Goal: Navigation & Orientation: Find specific page/section

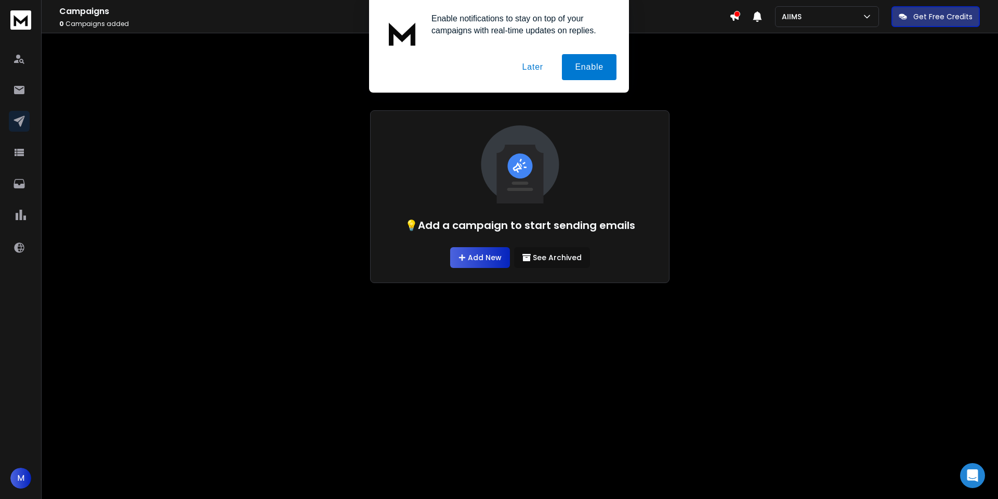
click at [525, 67] on button "Later" at bounding box center [532, 67] width 47 height 26
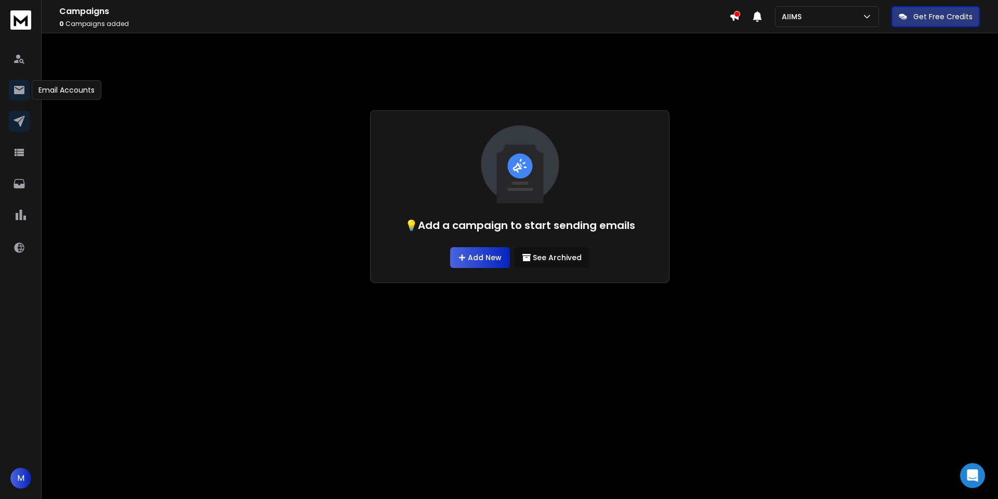
click at [20, 85] on icon at bounding box center [19, 90] width 12 height 12
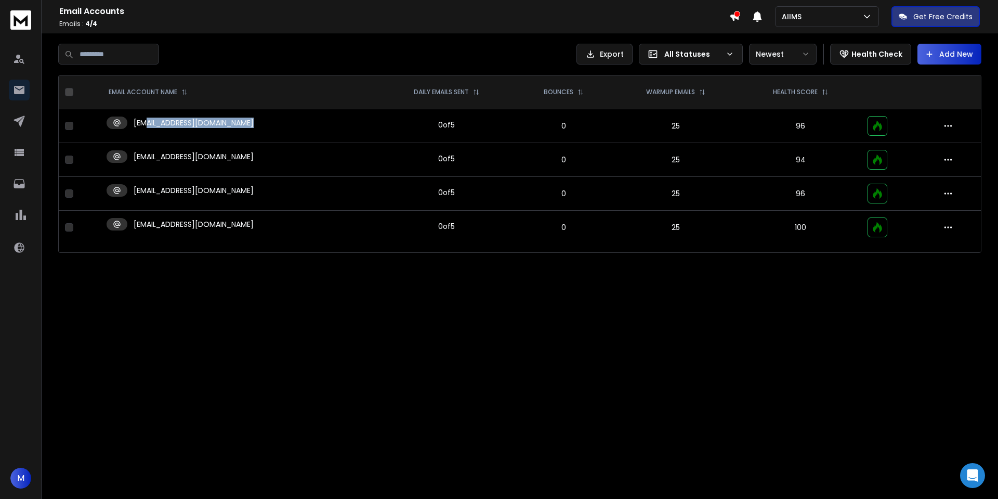
drag, startPoint x: 252, startPoint y: 122, endPoint x: 147, endPoint y: 128, distance: 104.7
click at [147, 128] on div "[EMAIL_ADDRESS][DOMAIN_NAME]" at bounding box center [239, 122] width 265 height 12
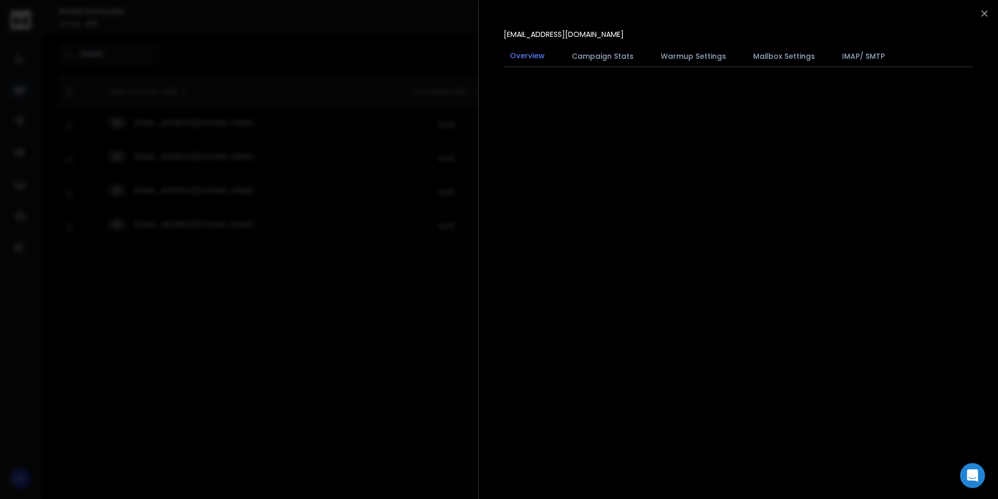
click at [341, 311] on div at bounding box center [499, 249] width 998 height 499
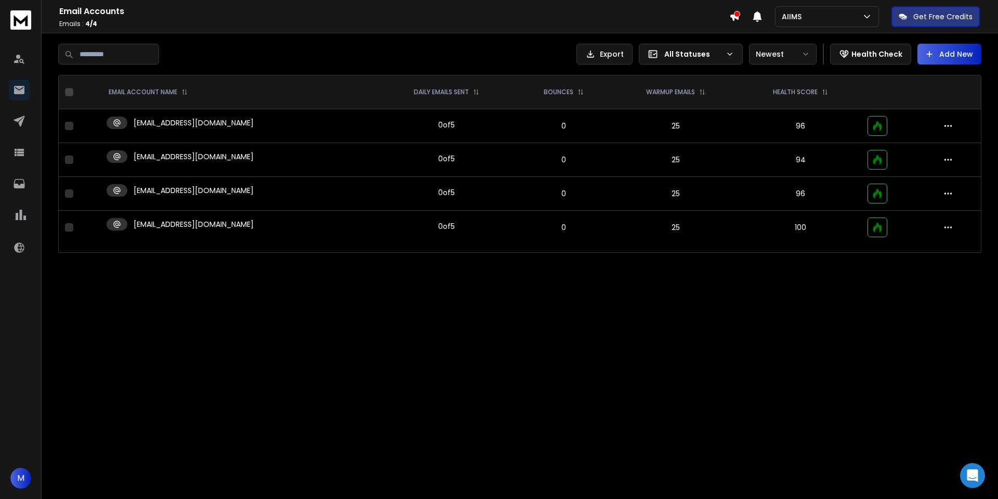
click at [289, 128] on div "[EMAIL_ADDRESS][DOMAIN_NAME]" at bounding box center [239, 122] width 265 height 12
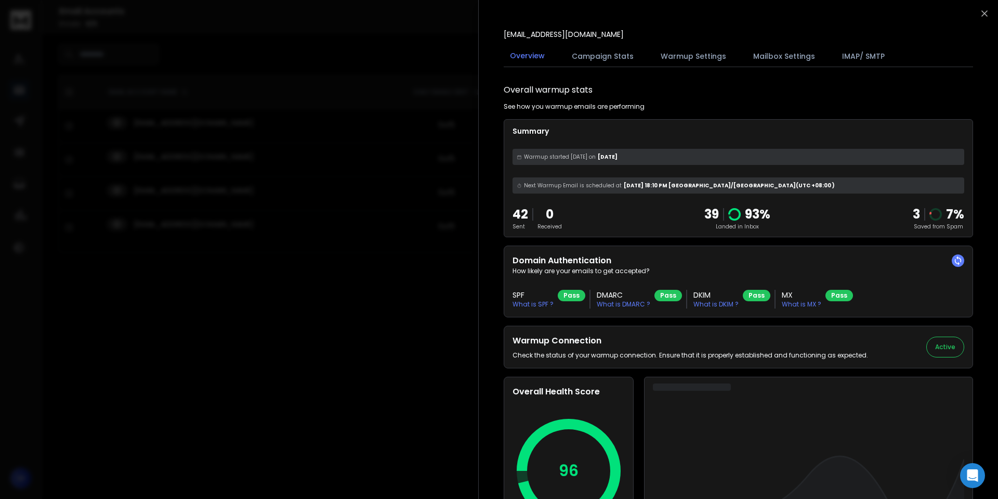
click at [191, 205] on div at bounding box center [499, 249] width 998 height 499
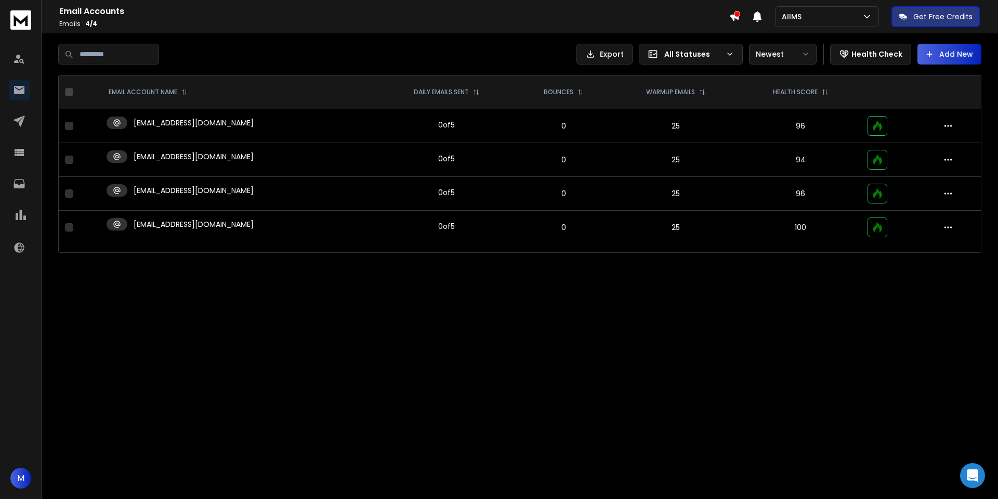
click at [223, 413] on div "Your warmest leads are on your site – Turn visits into conversations Reach Out …" at bounding box center [499, 249] width 998 height 499
click at [28, 107] on div at bounding box center [21, 152] width 24 height 220
click at [24, 104] on div at bounding box center [21, 152] width 24 height 220
click at [16, 83] on link at bounding box center [19, 90] width 21 height 21
click at [21, 115] on icon at bounding box center [19, 121] width 12 height 12
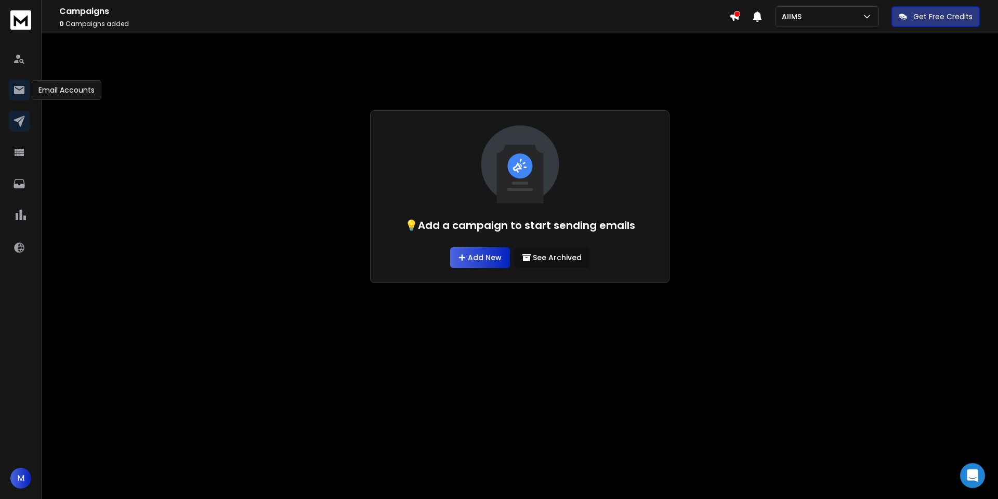
click at [23, 93] on icon at bounding box center [19, 90] width 10 height 8
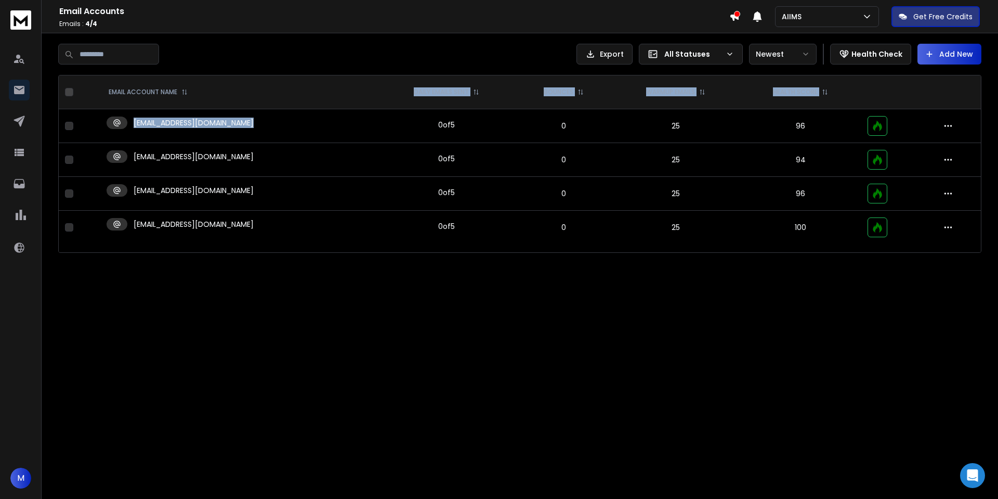
drag, startPoint x: 274, startPoint y: 116, endPoint x: 134, endPoint y: 108, distance: 140.6
click at [140, 106] on table "EMAIL ACCOUNT NAME DAILY EMAILS SENT BOUNCES WARMUP EMAILS HEALTH SCORE sabah.n…" at bounding box center [520, 163] width 922 height 177
click at [302, 369] on div "Your warmest leads are on your site – Turn visits into conversations Reach Out …" at bounding box center [499, 249] width 998 height 499
